Goal: Information Seeking & Learning: Check status

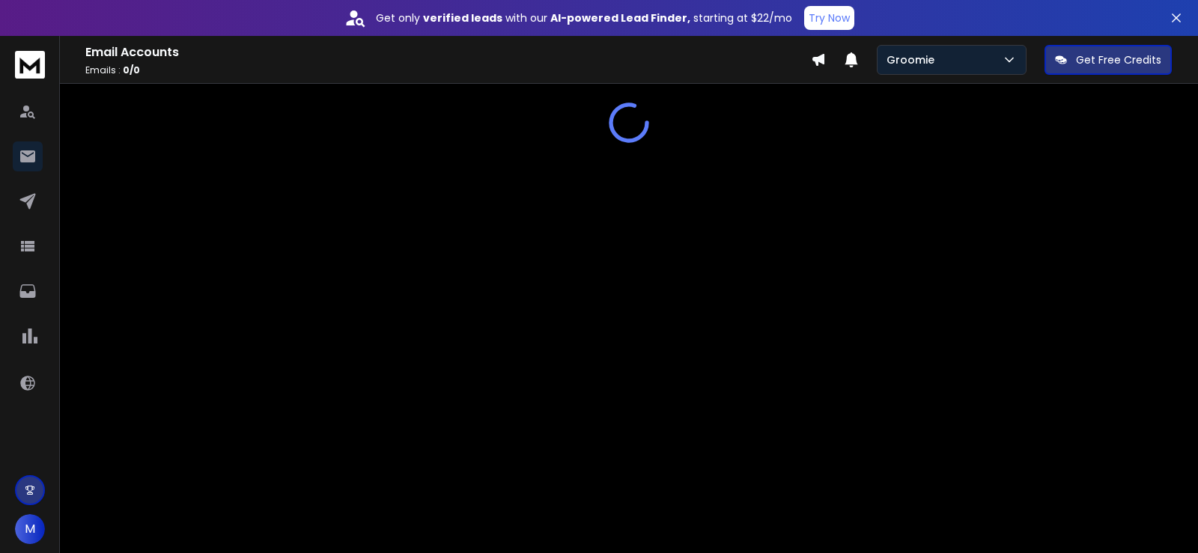
click at [958, 60] on div "Groomie" at bounding box center [951, 59] width 130 height 15
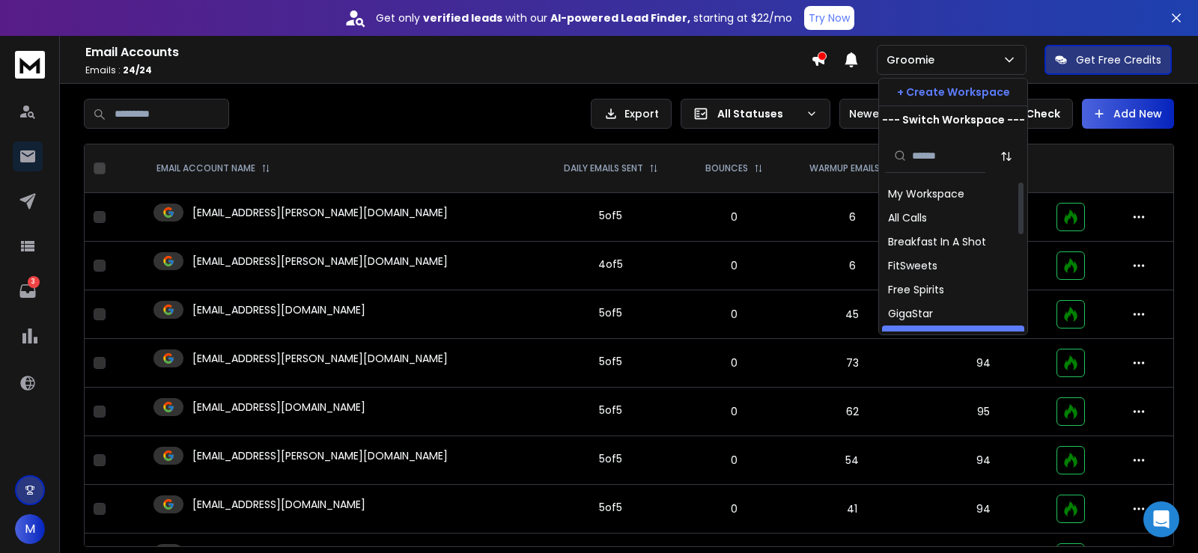
drag, startPoint x: 1019, startPoint y: 305, endPoint x: 1023, endPoint y: 204, distance: 101.9
click at [1023, 204] on div at bounding box center [1020, 209] width 5 height 52
click at [954, 214] on div "All Calls" at bounding box center [953, 218] width 142 height 24
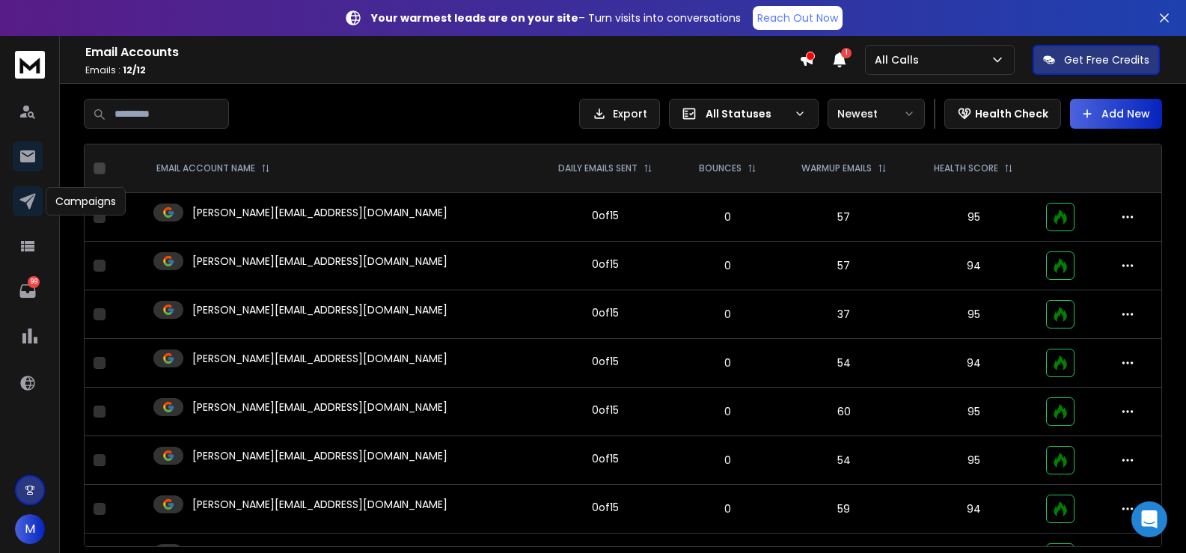
click at [29, 198] on icon at bounding box center [27, 201] width 16 height 16
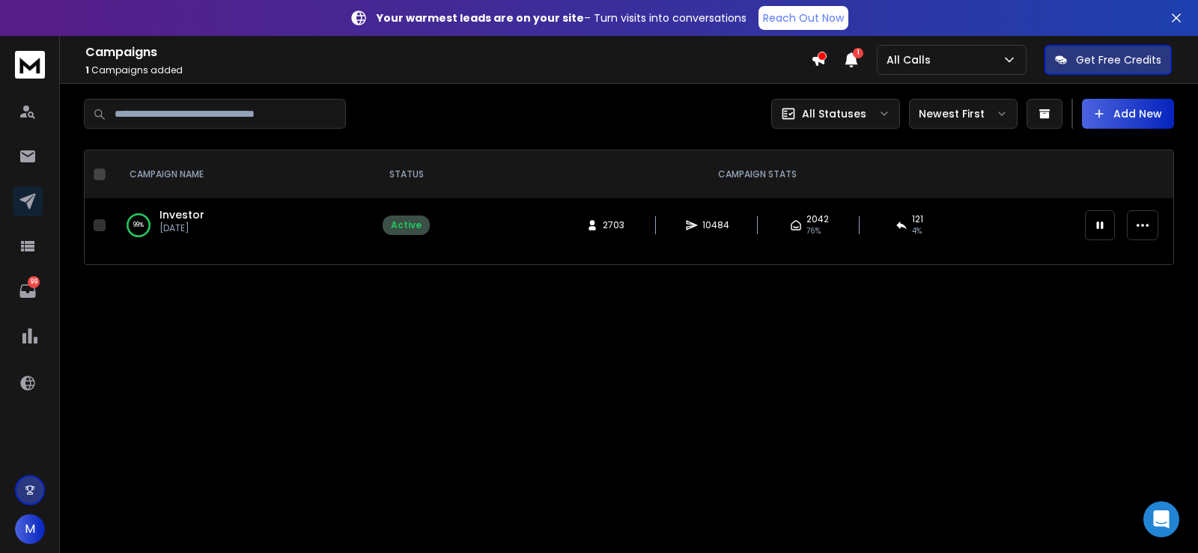
click at [161, 222] on p "[DATE]" at bounding box center [181, 228] width 45 height 12
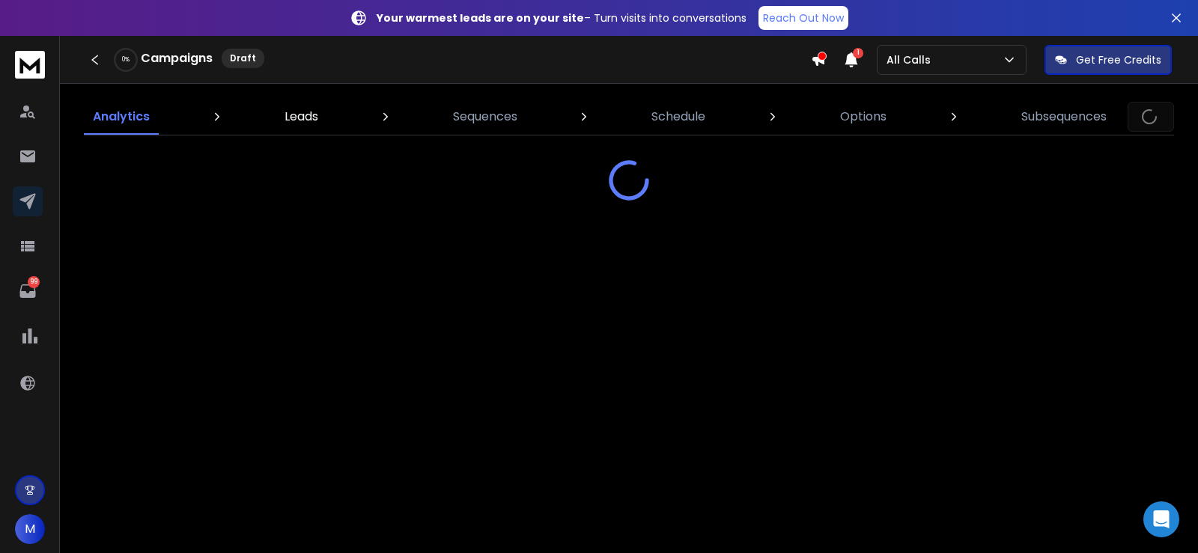
click at [289, 118] on p "Leads" at bounding box center [301, 117] width 34 height 18
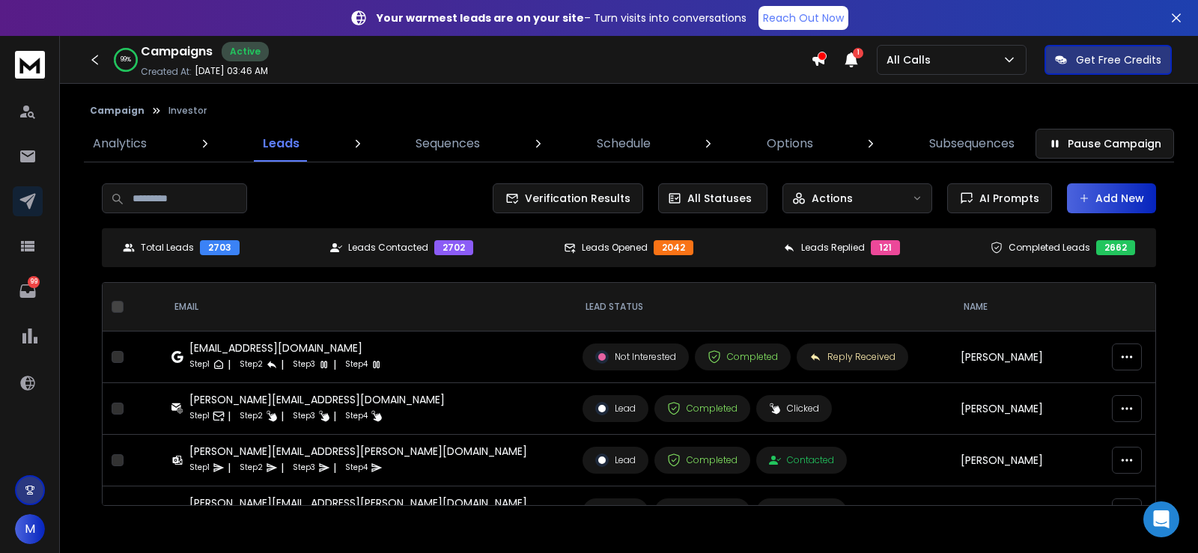
click at [148, 202] on input at bounding box center [174, 198] width 145 height 30
paste input "**********"
type input "**********"
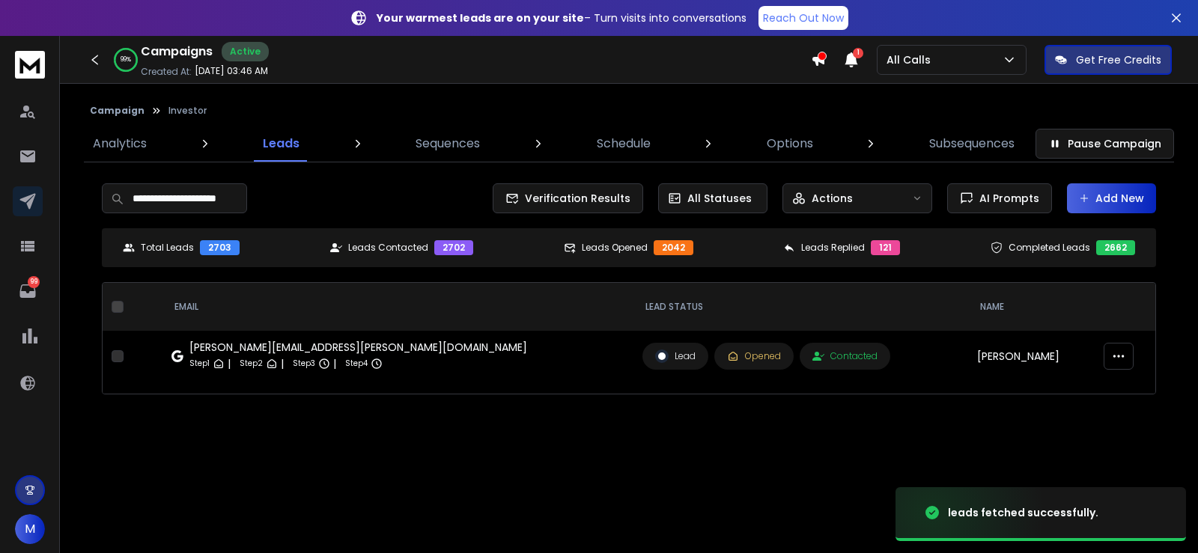
click at [471, 361] on div "oren@zeev-ventures.com Step 1 | Step 2 | Step 3 | Step 4" at bounding box center [397, 356] width 453 height 33
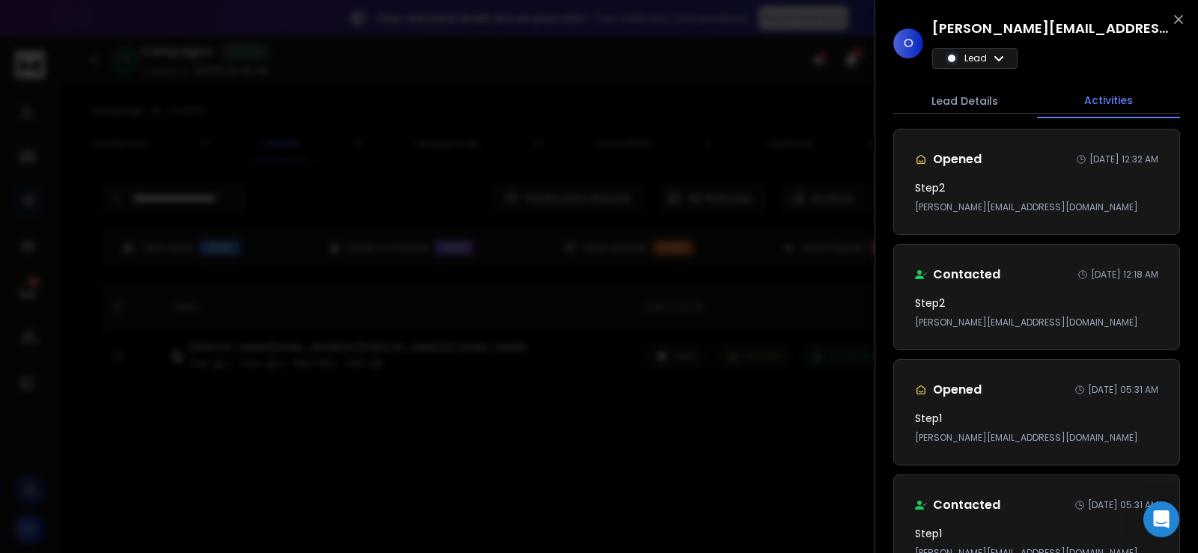
click at [1124, 102] on button "Activities" at bounding box center [1109, 101] width 144 height 34
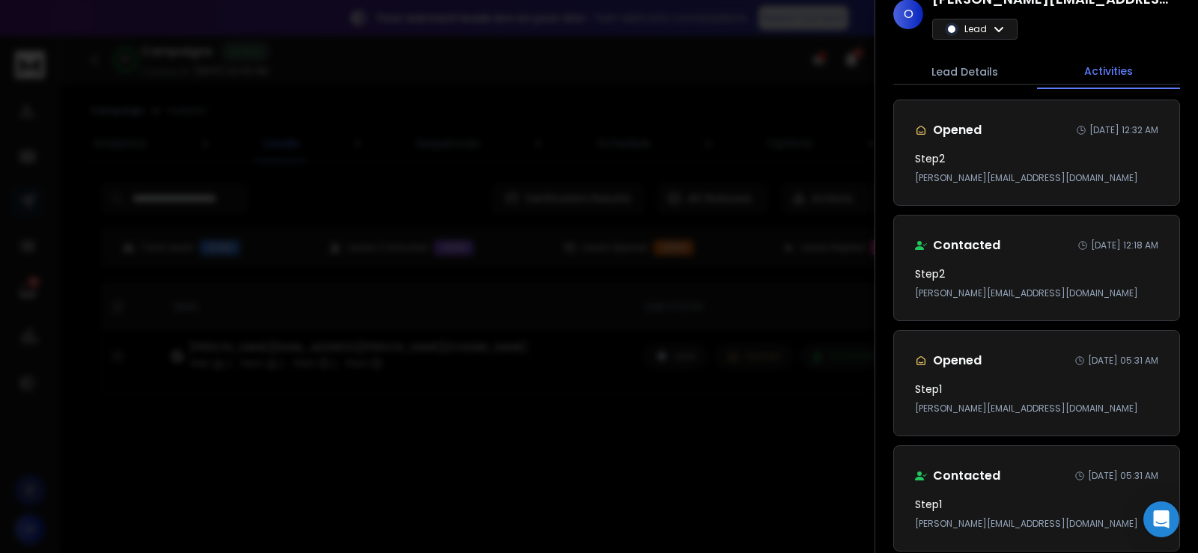
scroll to position [46, 0]
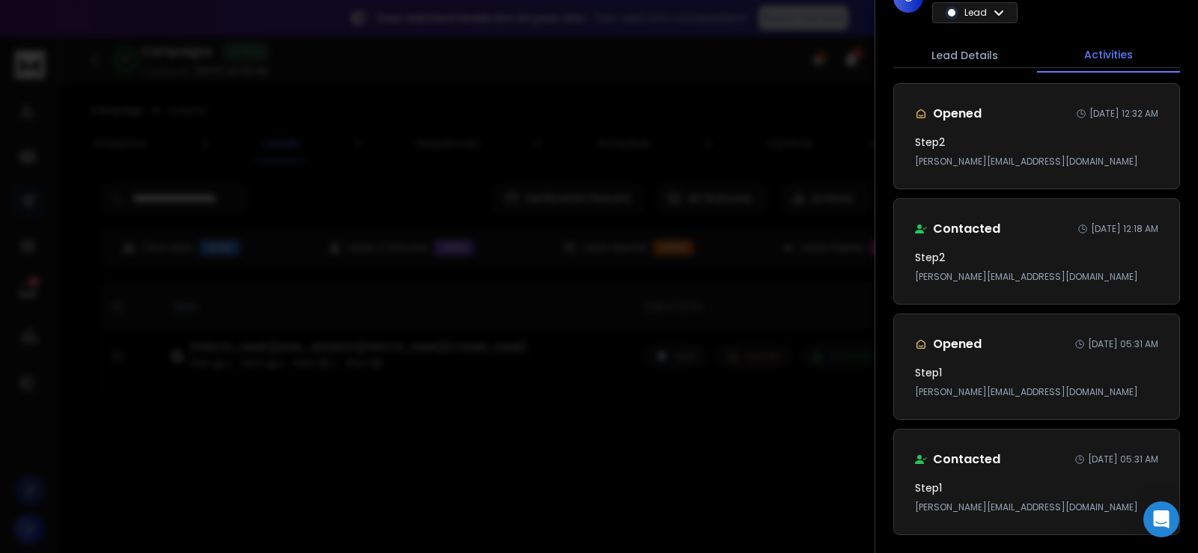
click at [946, 52] on div "O oren@zeev-ventures.com Lead Lead Details Activities Opened Aug 12, 2025, 12:3…" at bounding box center [1036, 253] width 287 height 563
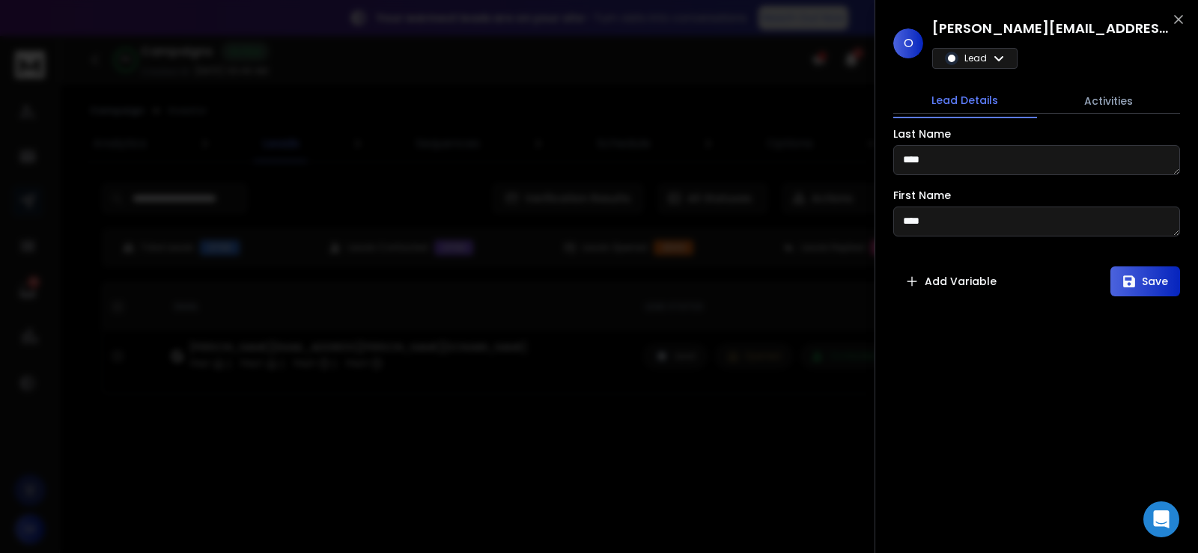
click at [1090, 98] on button "Activities" at bounding box center [1109, 101] width 144 height 33
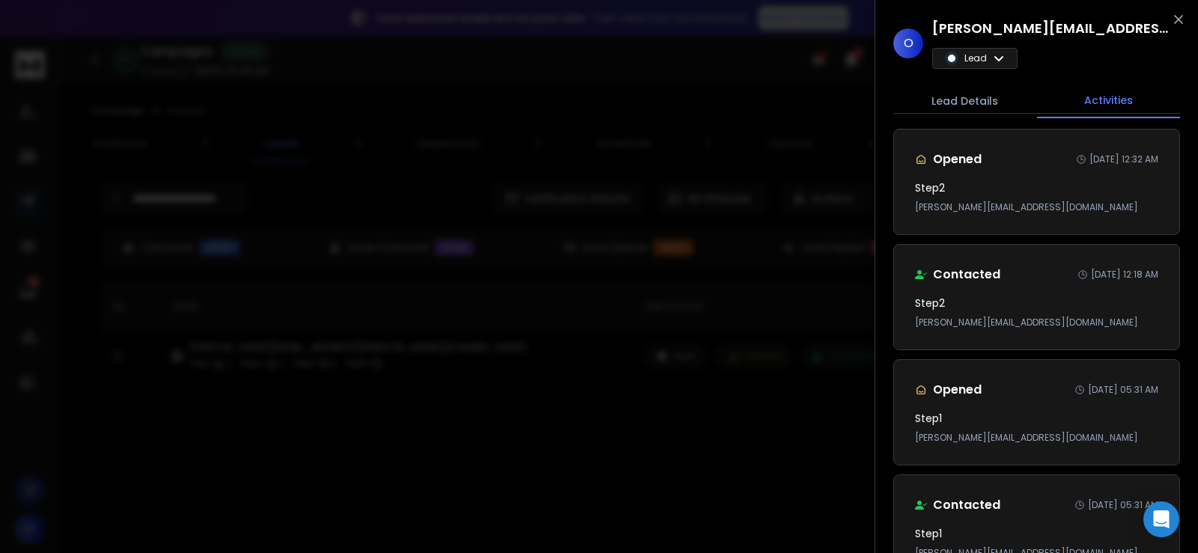
click at [990, 243] on div "Opened Aug 12, 2025, 12:32 AM Step 2 ryan.thames@realallcalls.com Contacted Aug…" at bounding box center [1036, 355] width 287 height 452
